Goal: Communication & Community: Answer question/provide support

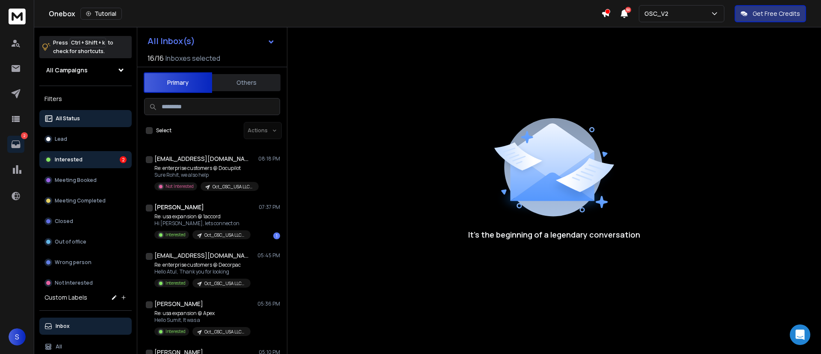
click at [86, 159] on button "Interested 2" at bounding box center [85, 159] width 92 height 17
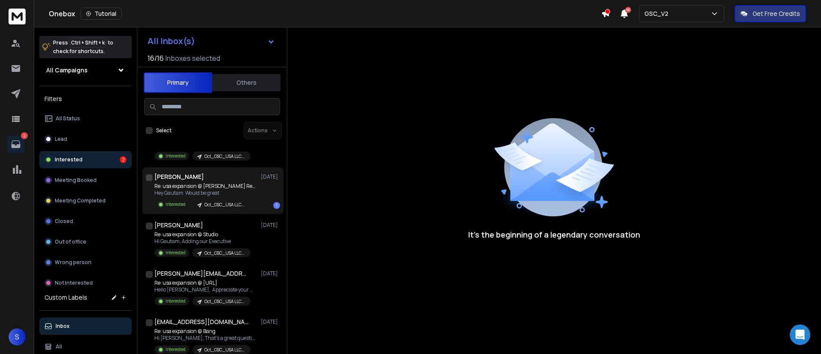
scroll to position [809, 0]
click at [239, 191] on p "Hey Gautam Would be great" at bounding box center [205, 194] width 103 height 7
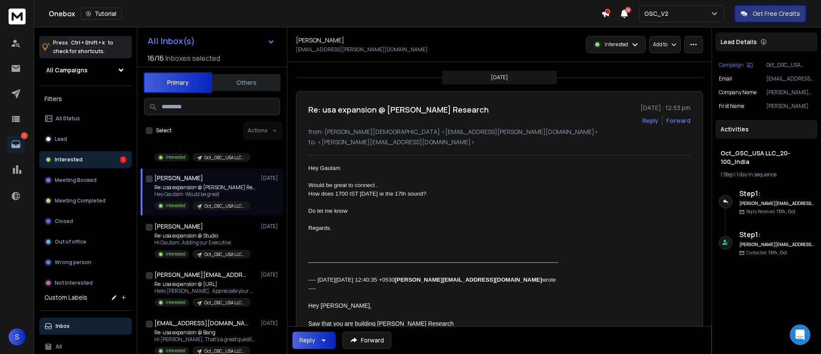
click at [316, 337] on div "Reply" at bounding box center [314, 340] width 30 height 10
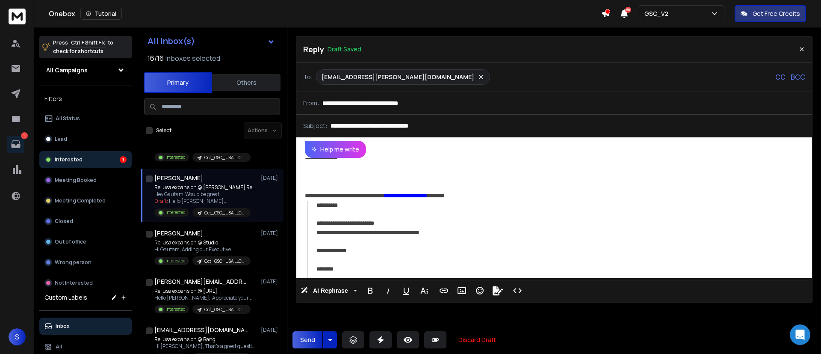
scroll to position [1, 0]
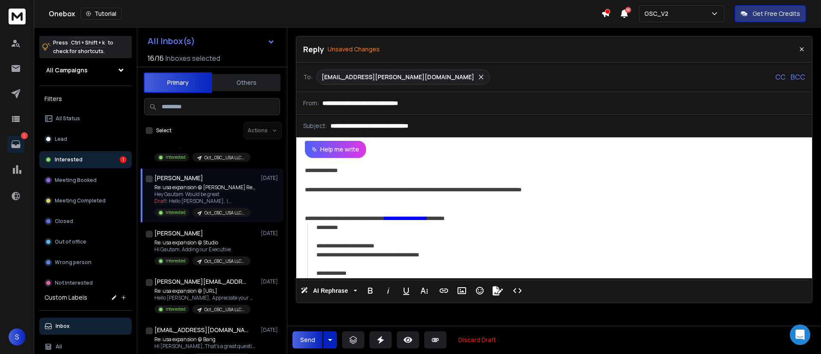
click at [561, 192] on div "**********" at bounding box center [548, 184] width 486 height 19
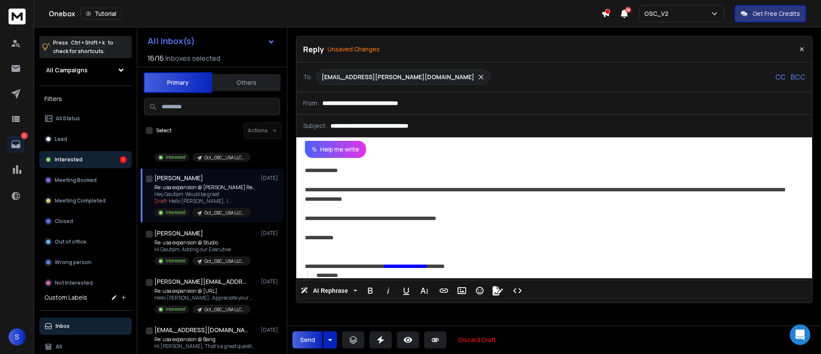
click at [527, 200] on div "**********" at bounding box center [548, 208] width 486 height 67
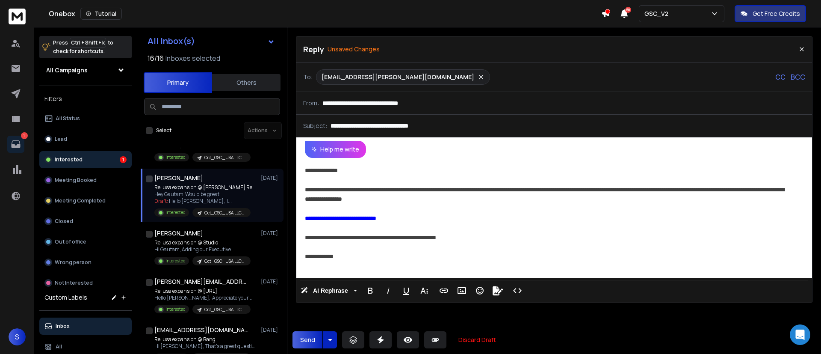
click at [779, 77] on p "CC" at bounding box center [780, 77] width 10 height 10
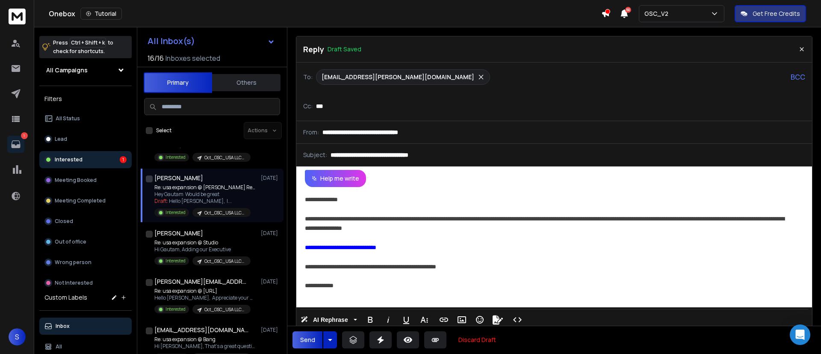
type input "**********"
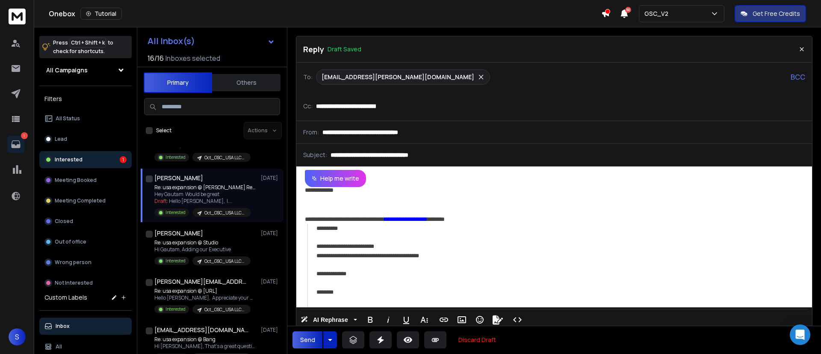
scroll to position [97, 0]
click at [308, 340] on button "Send" at bounding box center [307, 339] width 30 height 17
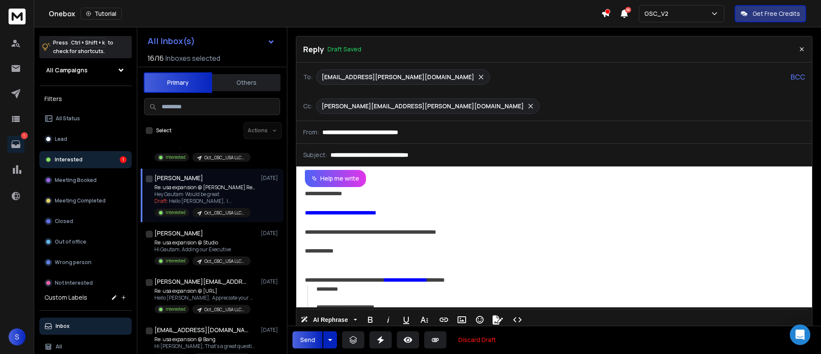
scroll to position [35, 0]
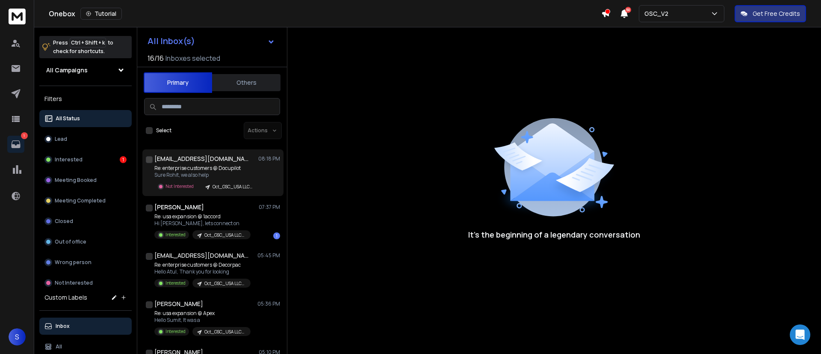
click at [213, 171] on p "Sure Rohit, we also help" at bounding box center [205, 174] width 103 height 7
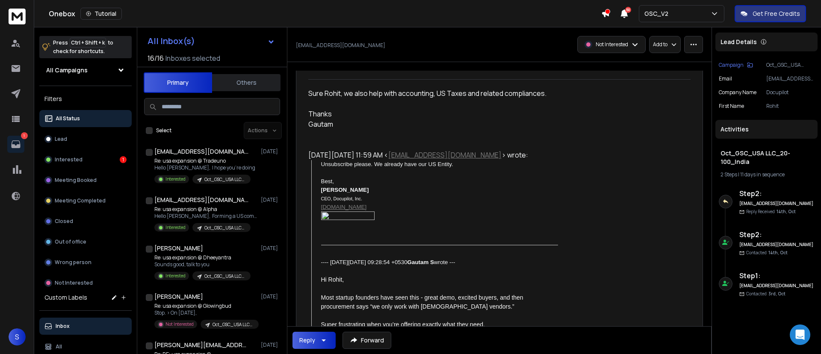
scroll to position [432, 0]
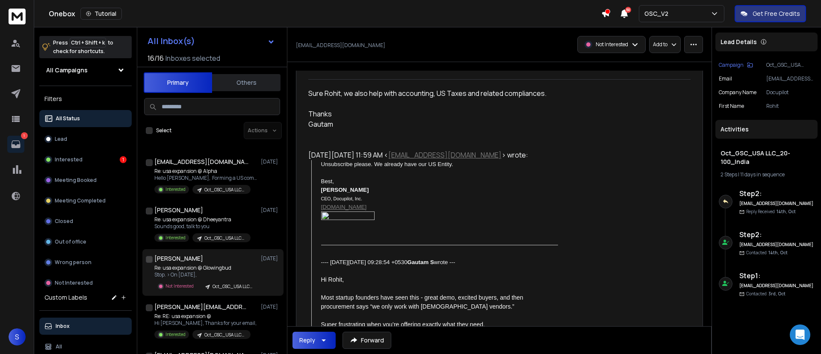
click at [207, 277] on p "Stop. > On [DATE]," at bounding box center [205, 274] width 103 height 7
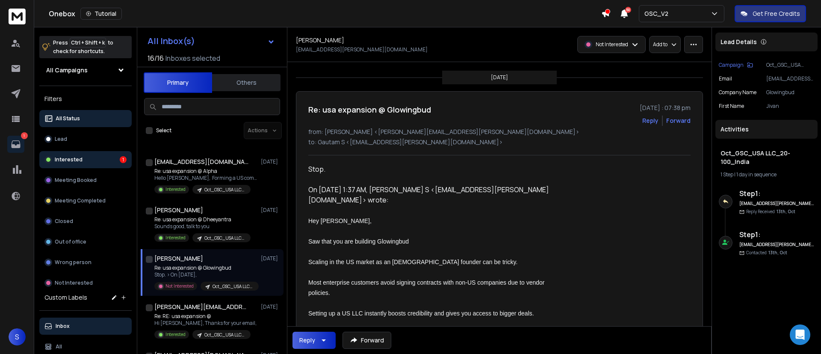
click at [67, 156] on p "Interested" at bounding box center [69, 159] width 28 height 7
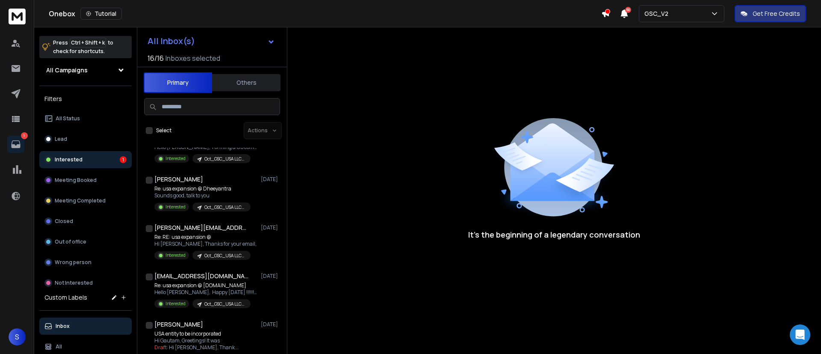
scroll to position [375, 0]
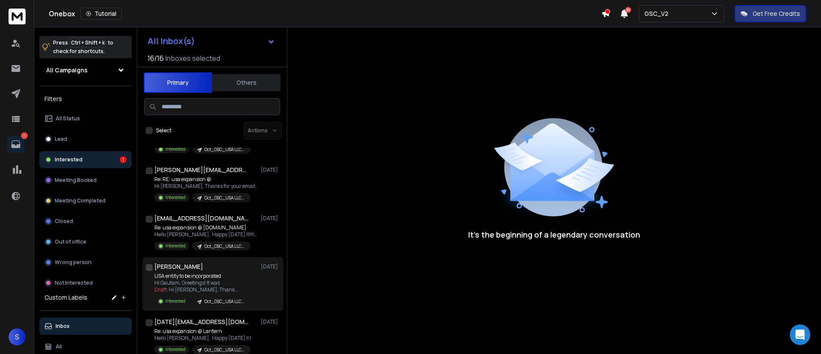
click at [215, 272] on div "Ramesh VRam 13 Oct USA entity to be incorporated Hi Gautam, Greetings! It was D…" at bounding box center [217, 283] width 126 height 43
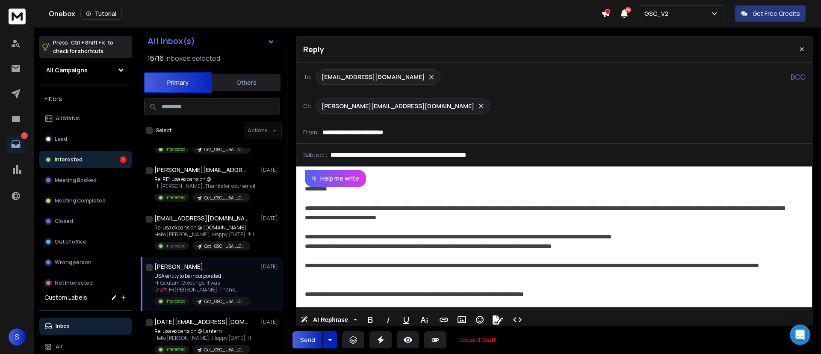
scroll to position [0, 0]
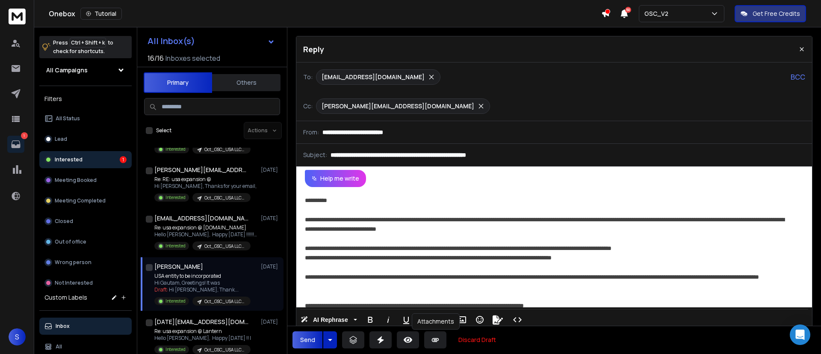
click at [434, 340] on icon at bounding box center [435, 340] width 7 height 4
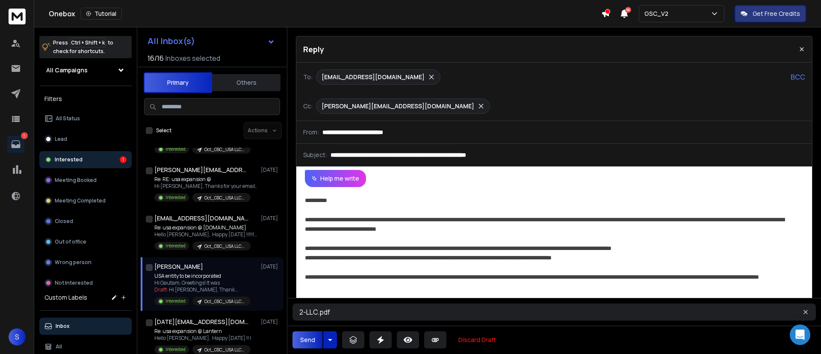
click at [301, 337] on button "Send" at bounding box center [307, 339] width 30 height 17
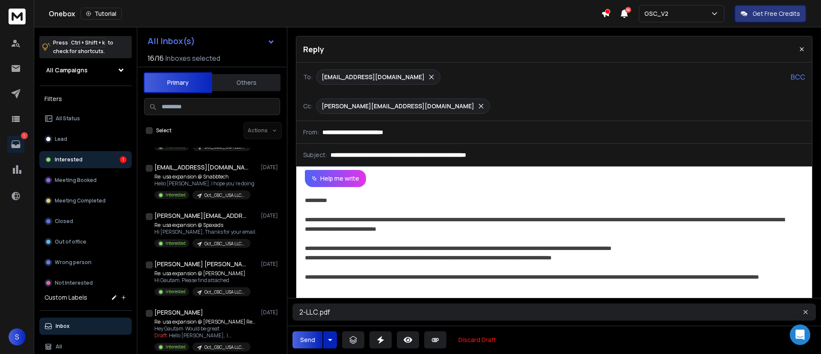
scroll to position [725, 0]
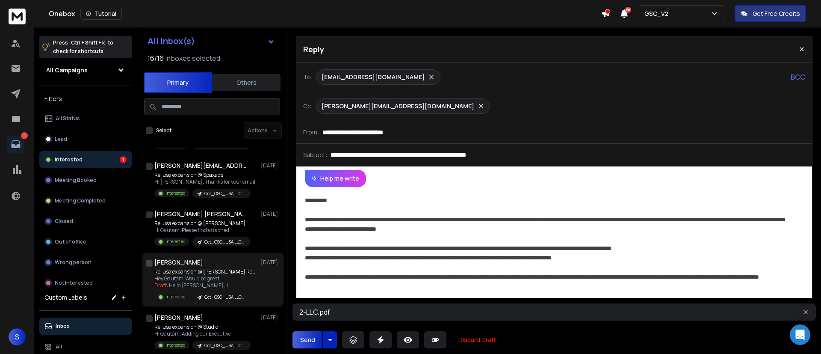
click at [199, 262] on div "Sidhanth Jain 13 Oct" at bounding box center [217, 262] width 126 height 9
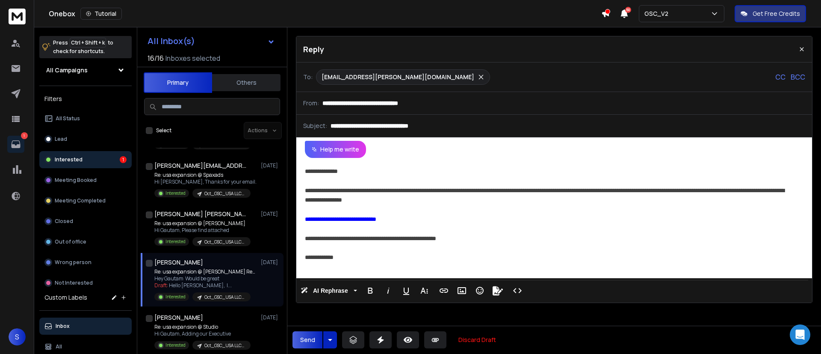
scroll to position [60, 0]
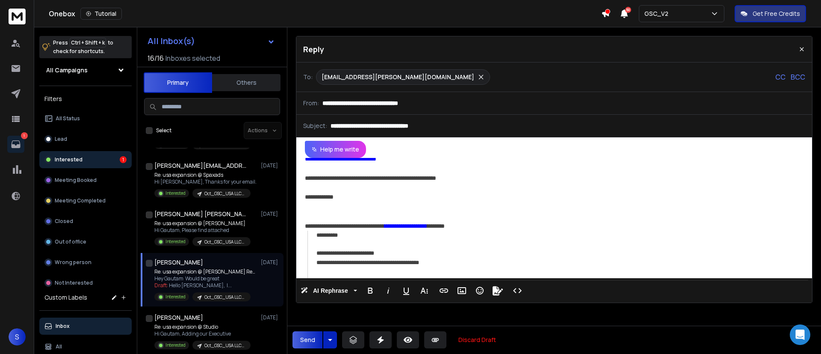
click at [303, 342] on button "Send" at bounding box center [307, 339] width 30 height 17
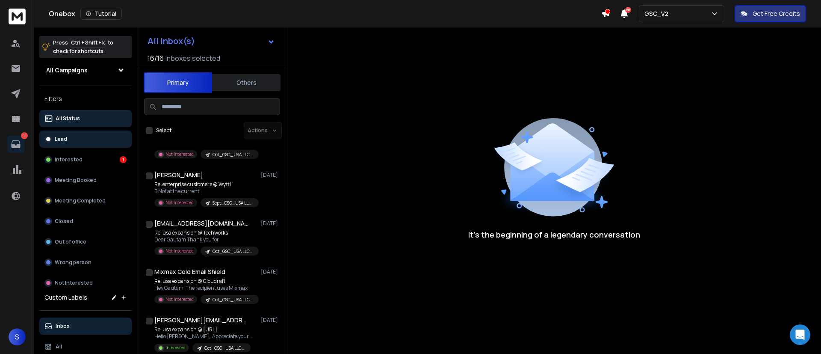
scroll to position [1158, 0]
click at [103, 163] on button "Interested 1" at bounding box center [85, 159] width 92 height 17
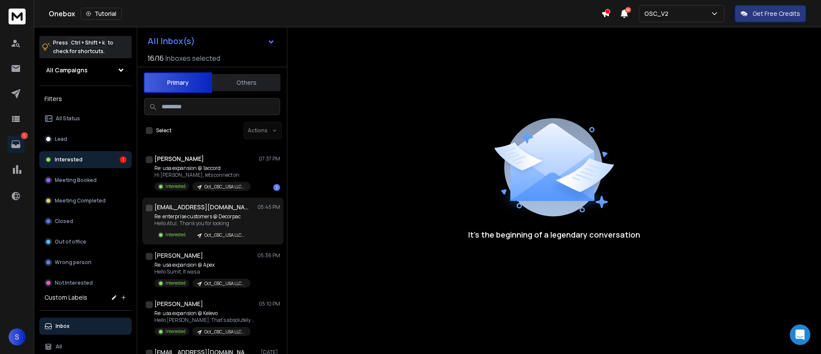
scroll to position [68, 0]
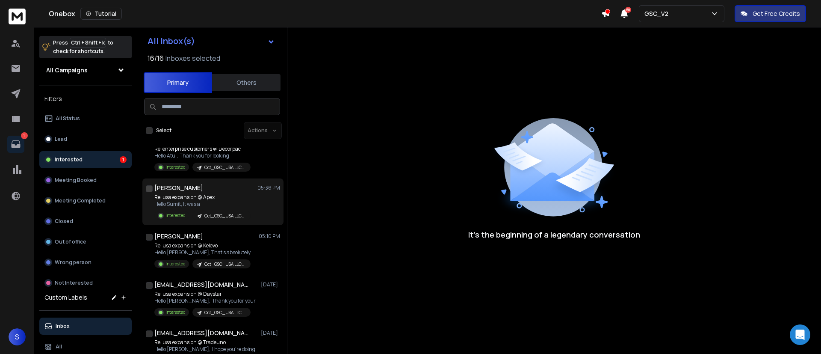
click at [200, 195] on p "Re: usa expansion @ Apex" at bounding box center [202, 197] width 96 height 7
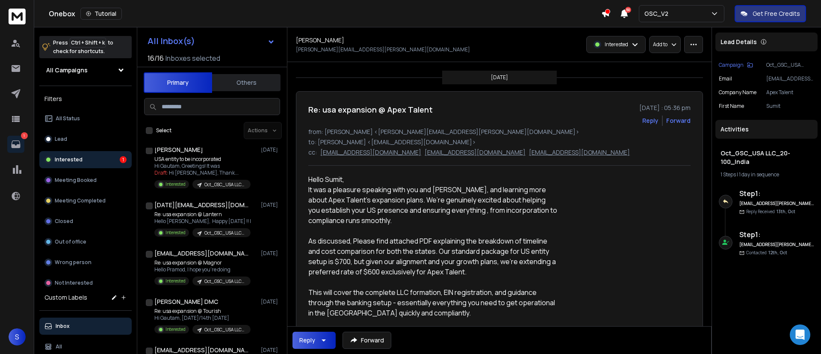
scroll to position [493, 0]
